Goal: Task Accomplishment & Management: Manage account settings

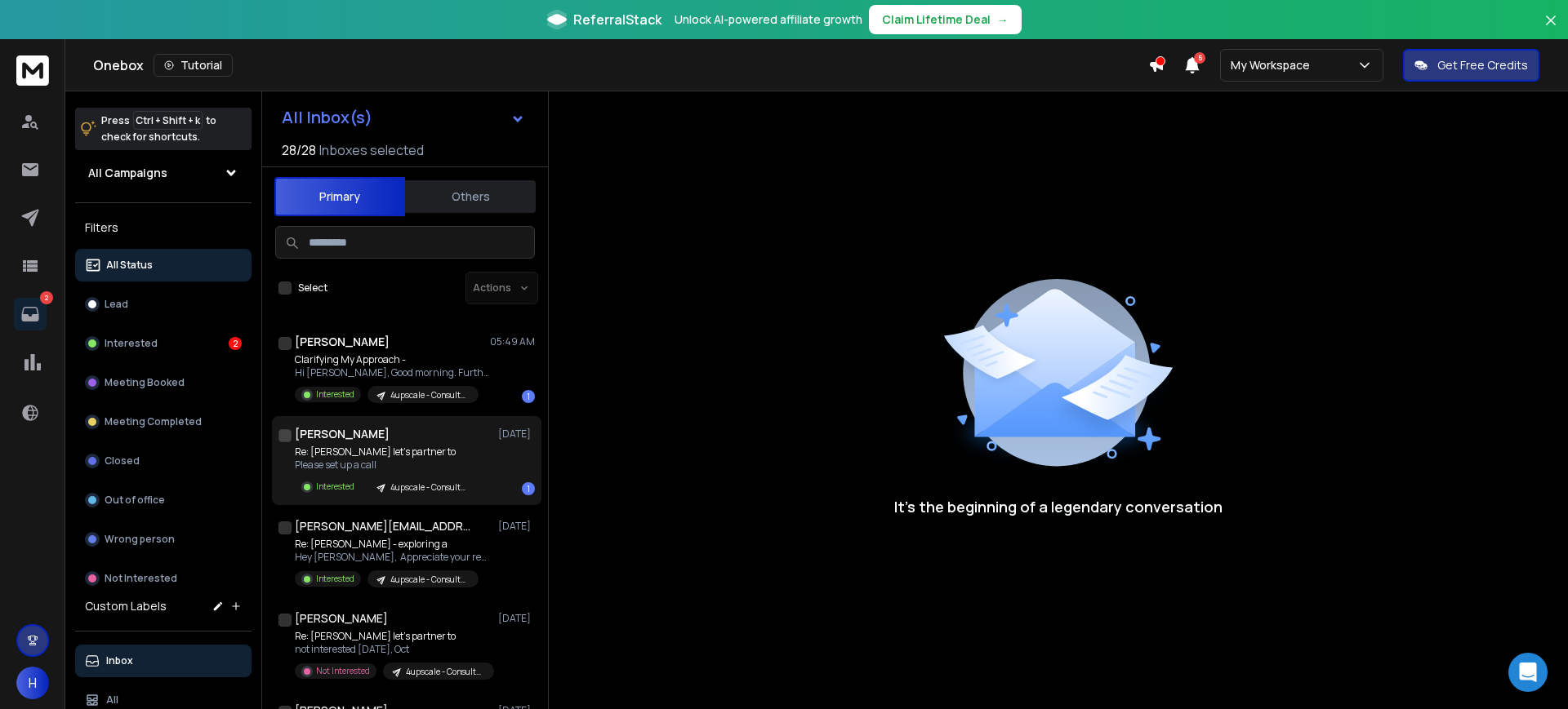
click at [343, 465] on p "Please set up a call" at bounding box center [387, 465] width 184 height 13
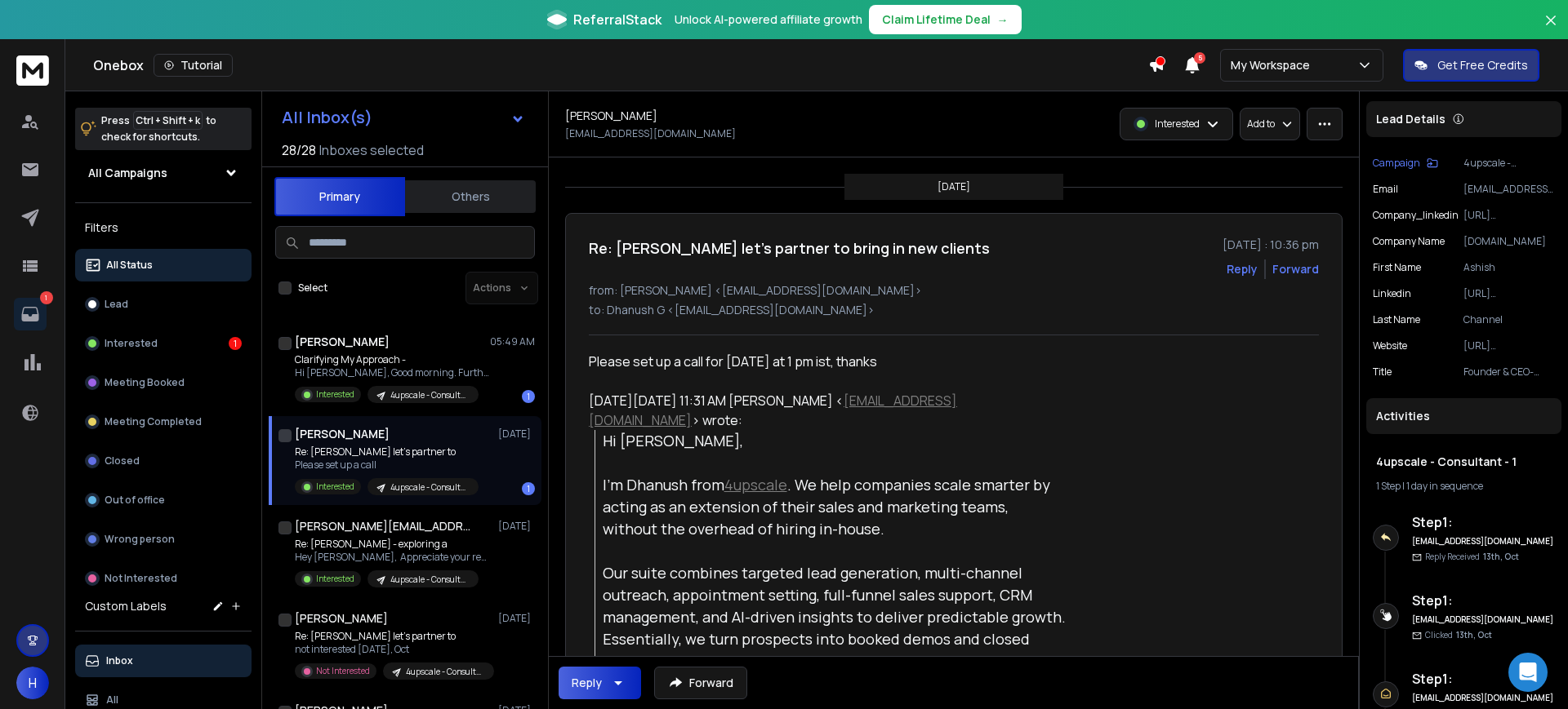
copy p "[DOMAIN_NAME]"
drag, startPoint x: 872, startPoint y: 287, endPoint x: 745, endPoint y: 296, distance: 127.3
click at [745, 296] on p "from: [PERSON_NAME] <[EMAIL_ADDRESS][DOMAIN_NAME]>" at bounding box center [954, 291] width 730 height 17
click at [1548, 11] on button "Close banner" at bounding box center [1550, 29] width 21 height 39
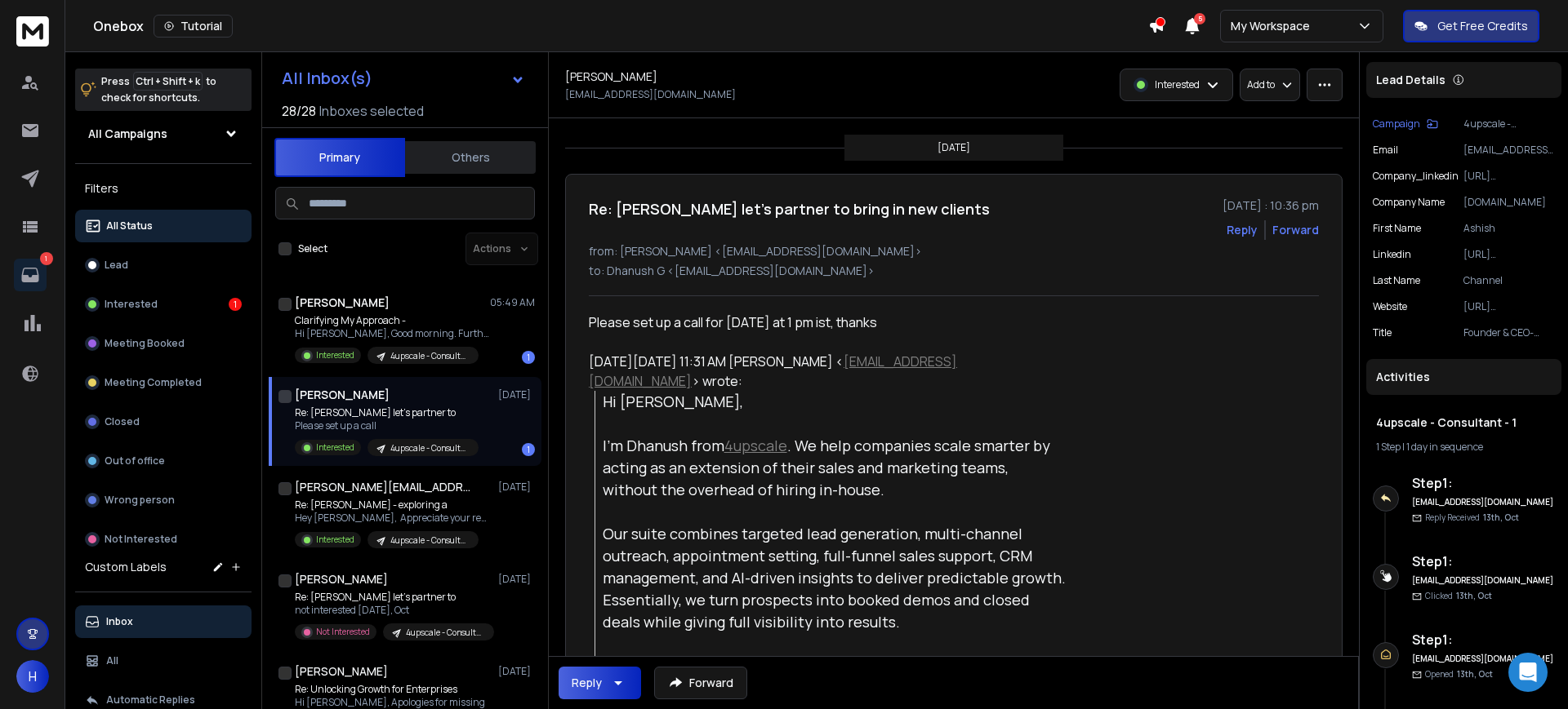
click at [960, 252] on p "from: [PERSON_NAME] <[EMAIL_ADDRESS][DOMAIN_NAME]>" at bounding box center [954, 251] width 730 height 17
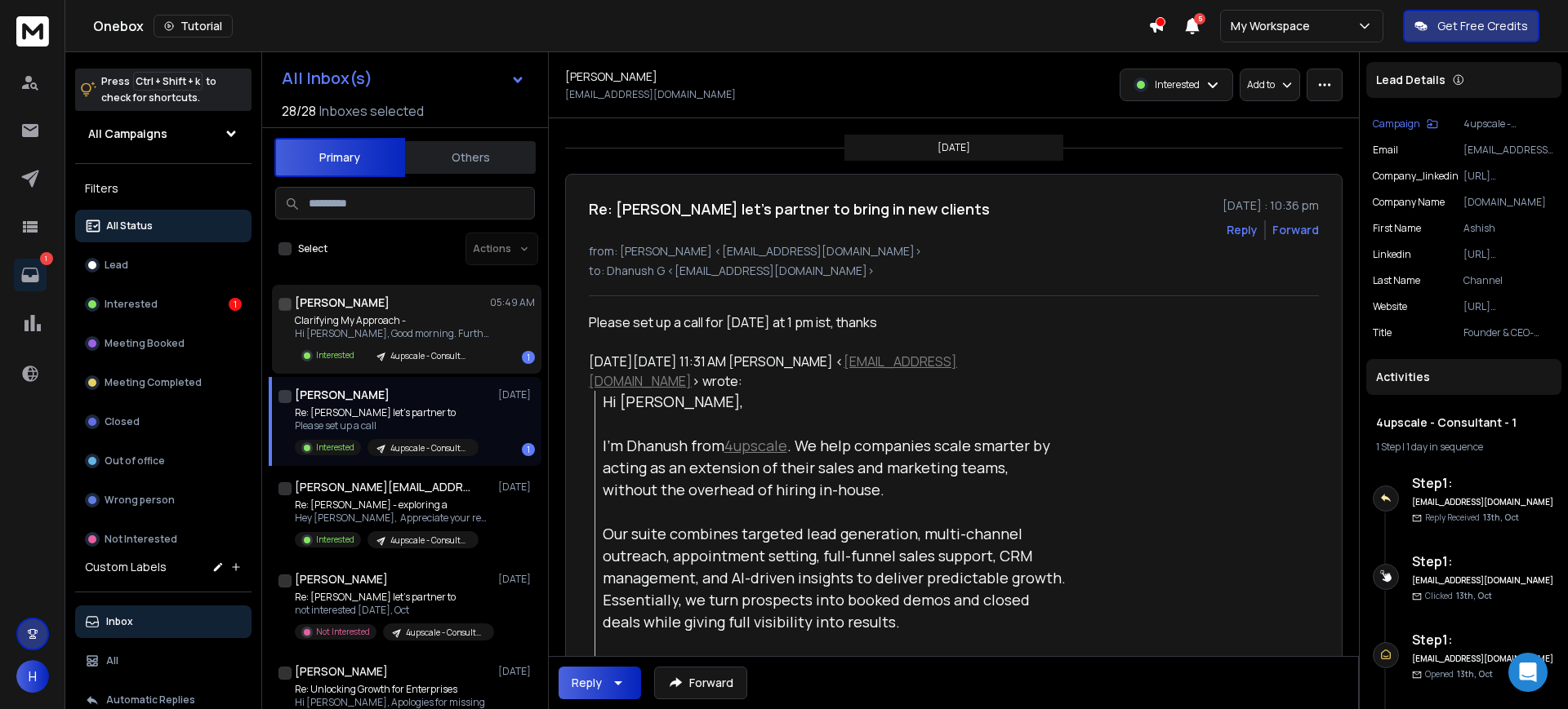
click at [391, 311] on div "[PERSON_NAME] 05:49 AM Clarifying My Approach - Hi [PERSON_NAME], Good morning.…" at bounding box center [414, 329] width 240 height 69
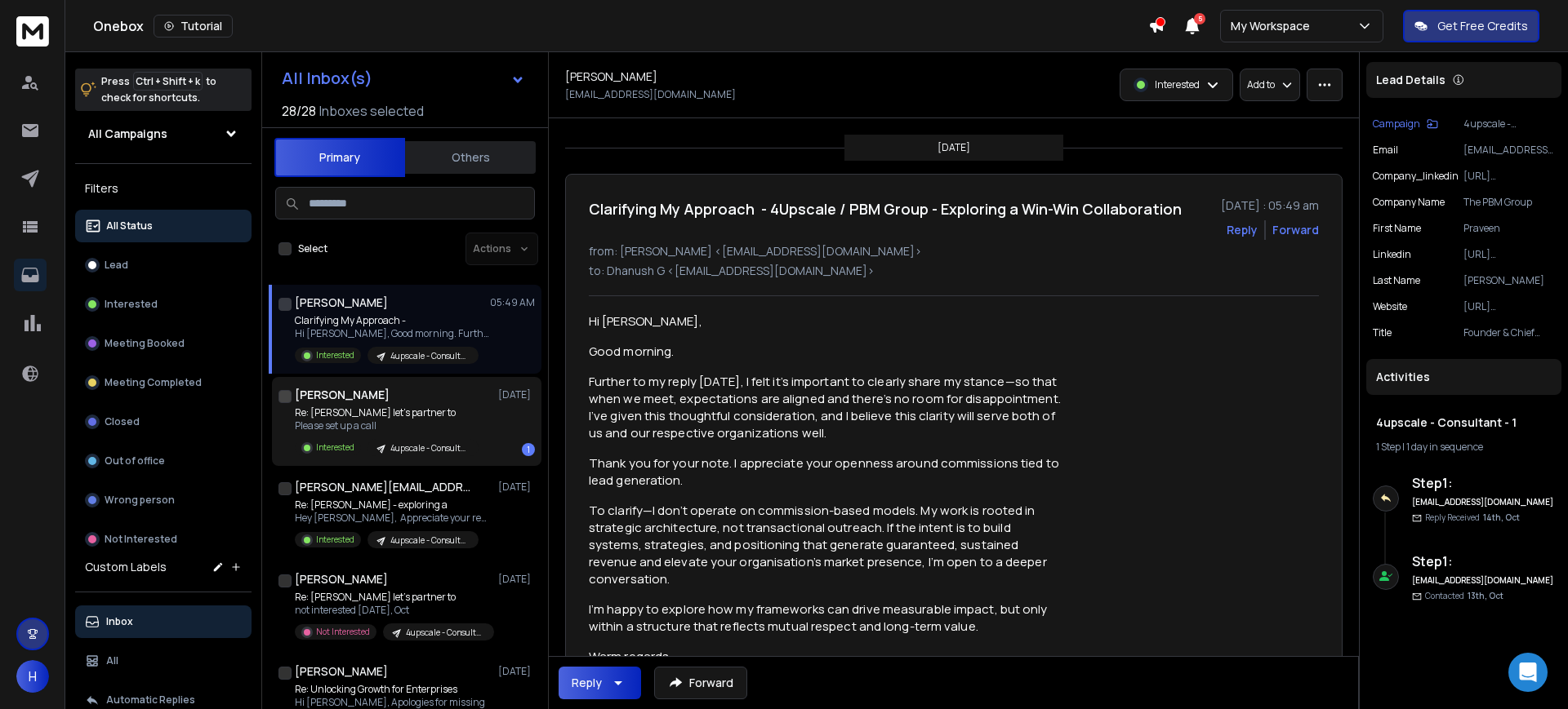
click at [381, 428] on p "Please set up a call" at bounding box center [387, 426] width 184 height 13
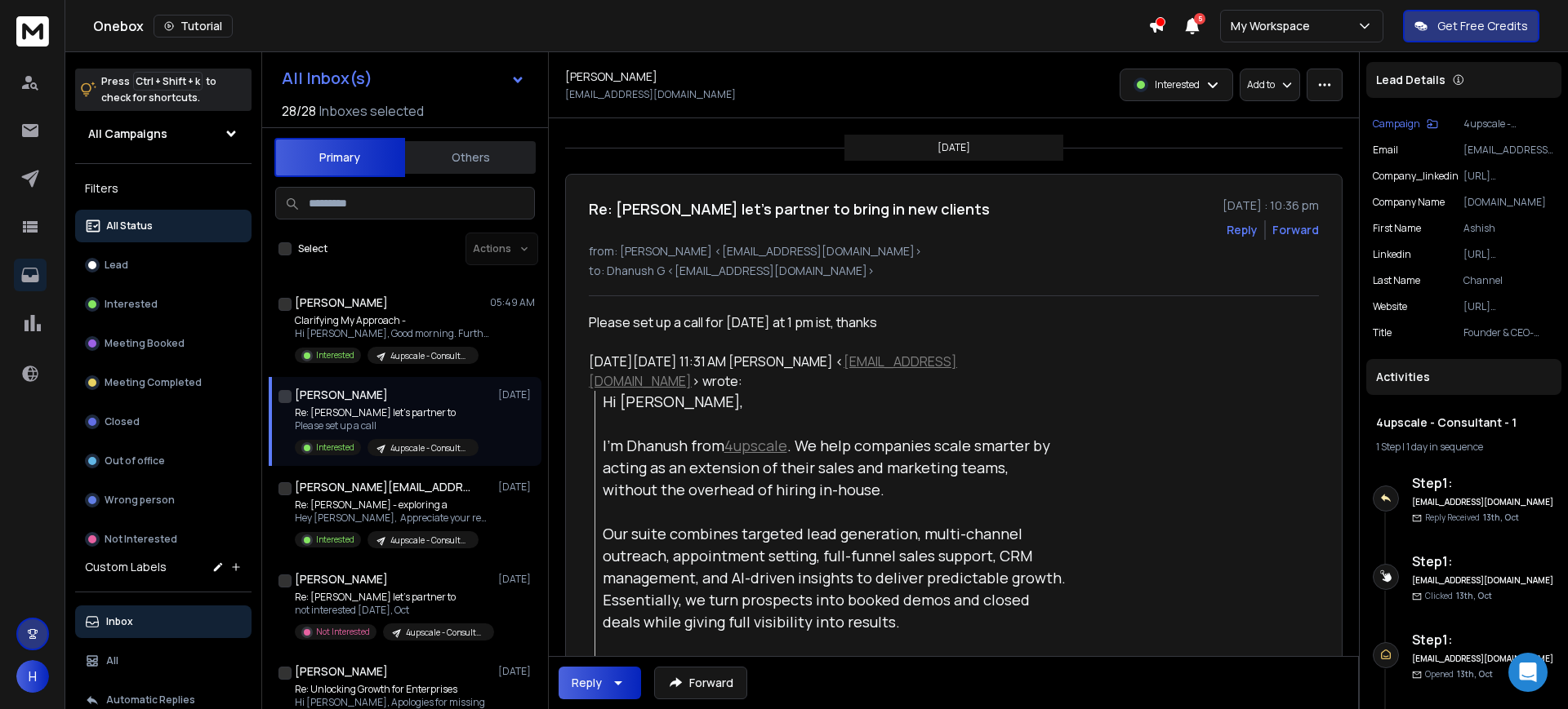
click at [399, 418] on p "Re: [PERSON_NAME] let’s partner to" at bounding box center [387, 413] width 184 height 13
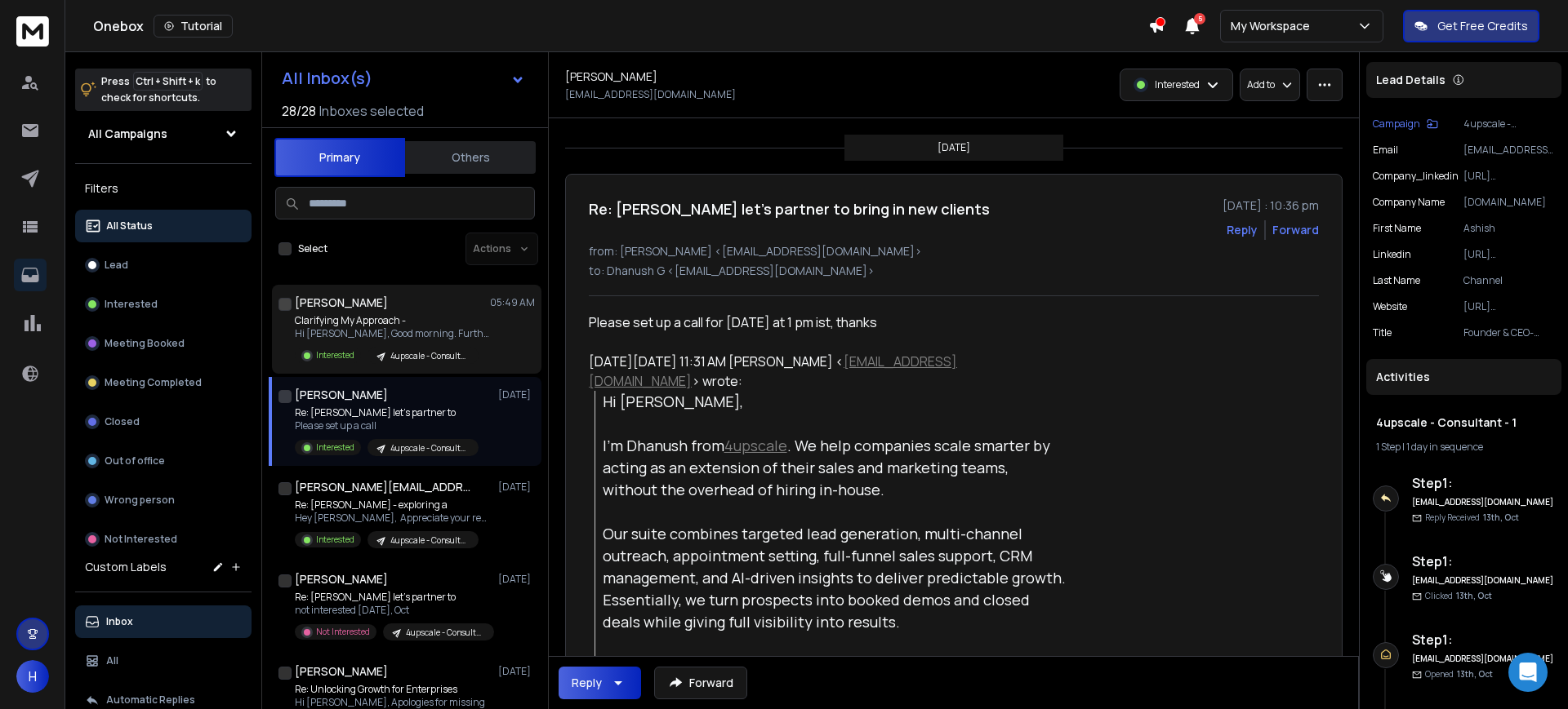
click at [352, 307] on h1 "[PERSON_NAME]" at bounding box center [341, 303] width 93 height 17
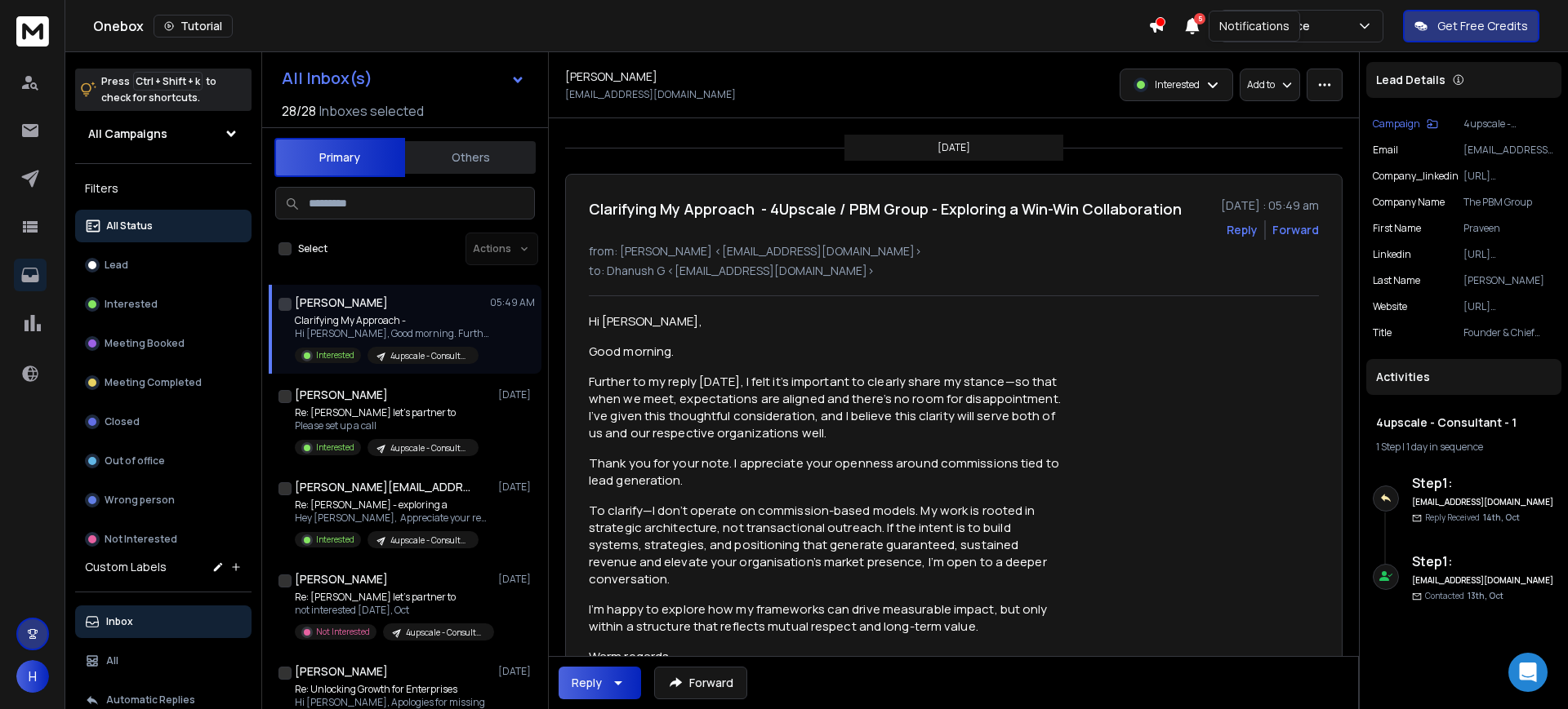
click at [1205, 18] on span "5" at bounding box center [1200, 19] width 12 height 12
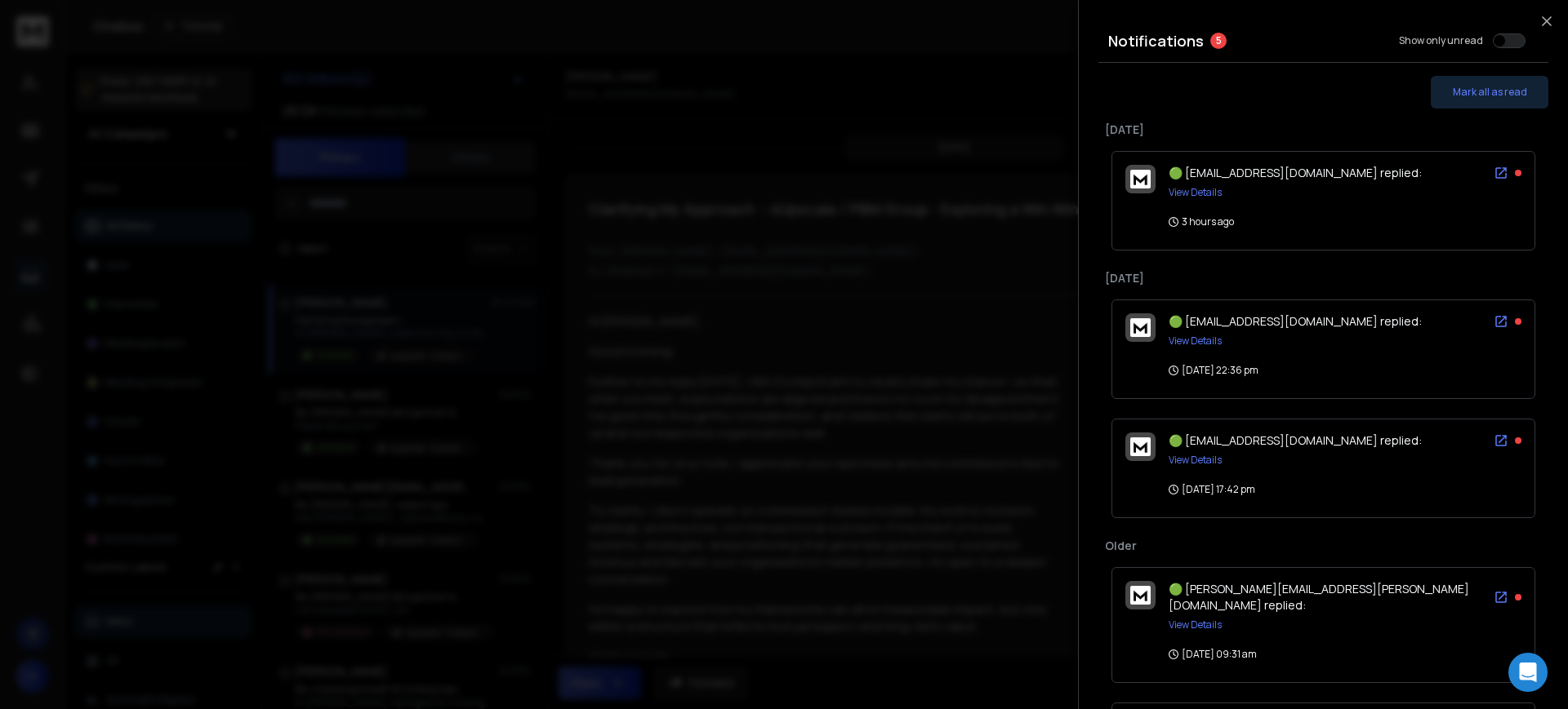
click at [1488, 98] on span "Mark all as read" at bounding box center [1489, 93] width 74 height 13
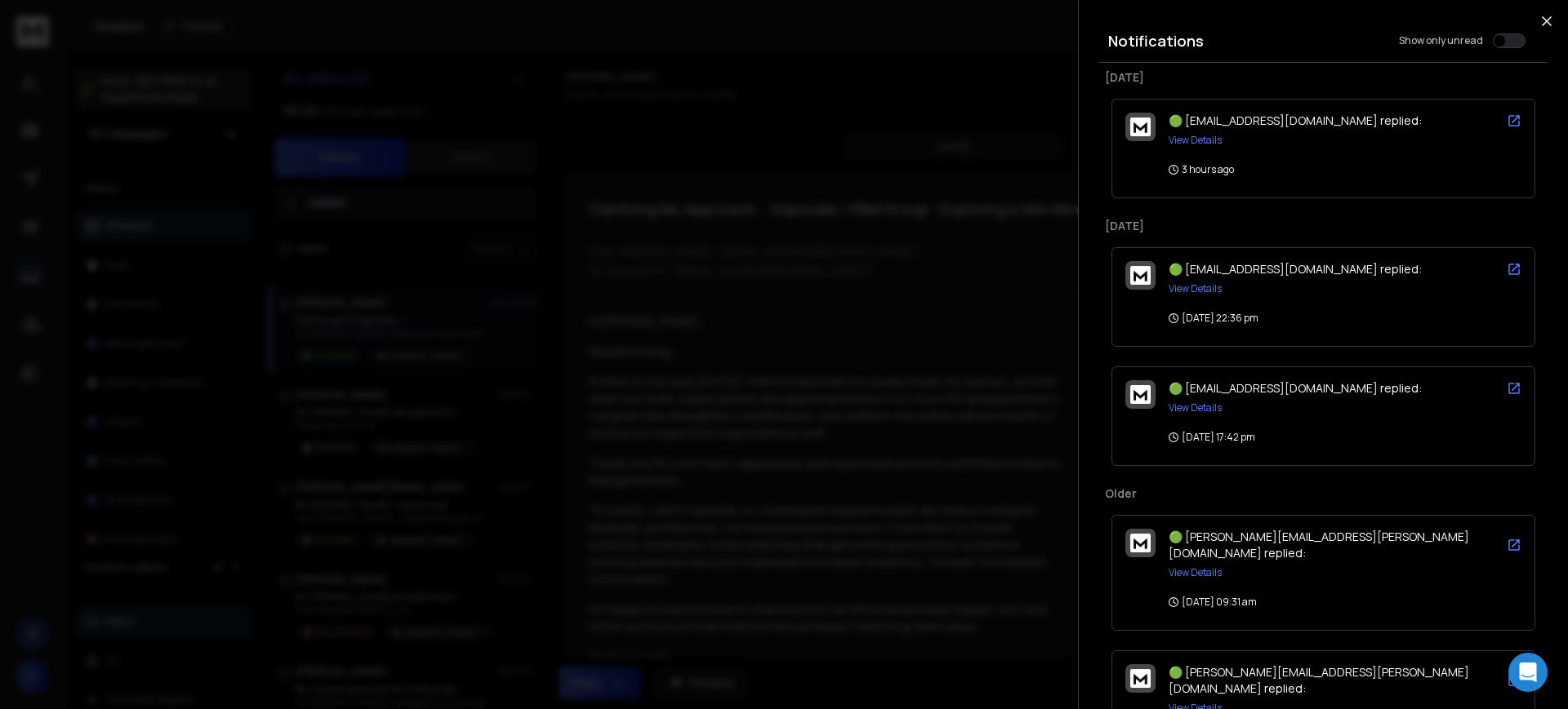
click at [1538, 21] on icon "button" at bounding box center [1546, 22] width 17 height 17
